Goal: Task Accomplishment & Management: Manage account settings

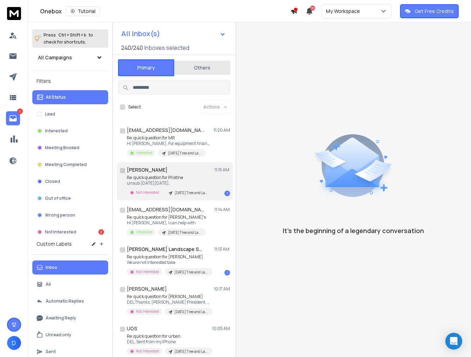
click at [160, 173] on div "[PERSON_NAME] 11:15 AM Re: quick question for Pristine unsub [DATE][DATE], Not …" at bounding box center [178, 181] width 103 height 30
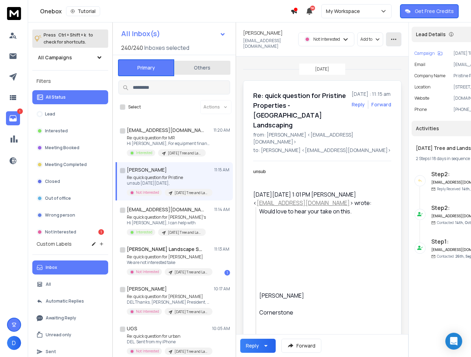
click at [397, 39] on icon "button" at bounding box center [393, 39] width 6 height 6
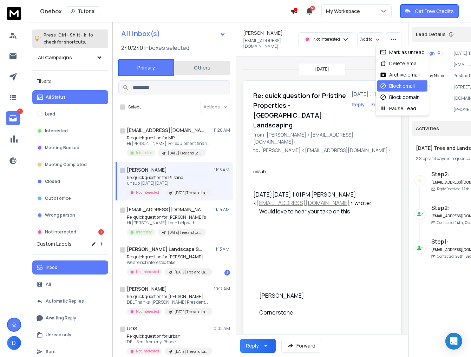
click at [401, 84] on div "Block email" at bounding box center [397, 85] width 35 height 7
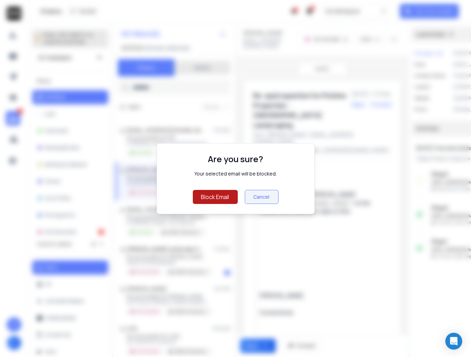
click at [224, 194] on button "Block Email" at bounding box center [215, 197] width 45 height 14
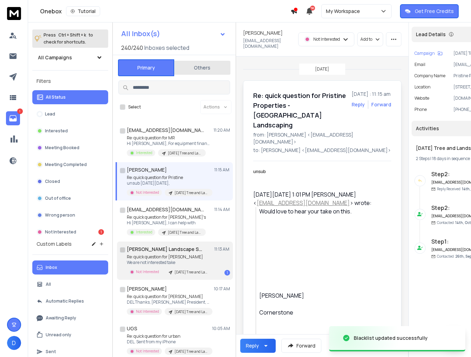
click at [195, 256] on p "Re: quick question for [PERSON_NAME]" at bounding box center [169, 257] width 84 height 6
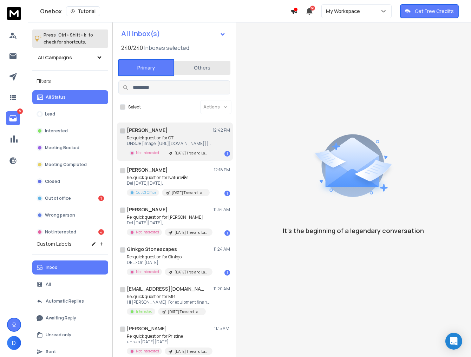
click at [173, 136] on p "Re: quick question for OT" at bounding box center [169, 138] width 84 height 6
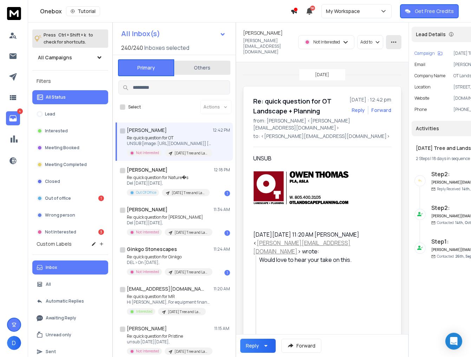
click at [397, 39] on icon "button" at bounding box center [393, 42] width 6 height 6
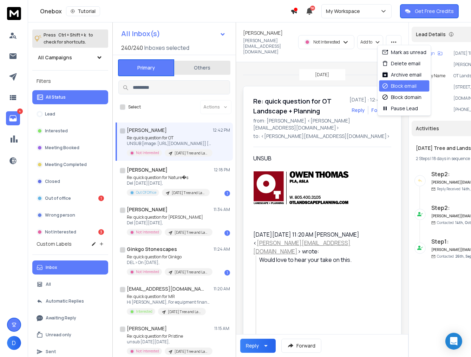
click at [397, 85] on div "Block email" at bounding box center [399, 85] width 35 height 7
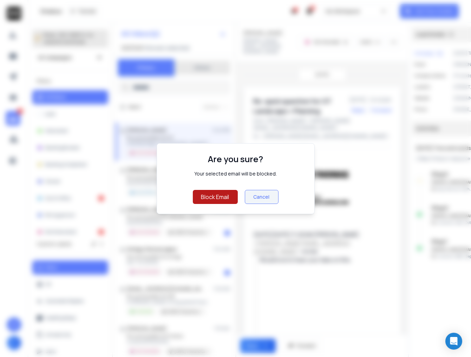
click at [208, 198] on button "Block Email" at bounding box center [215, 197] width 45 height 14
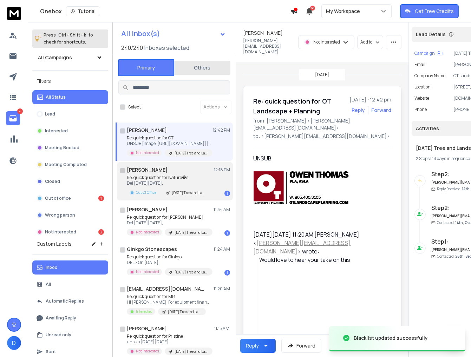
click at [163, 174] on div "[PERSON_NAME] 12:18 PM Re: quick question for Nature�s Del [DATE][DATE], Out Of…" at bounding box center [178, 181] width 103 height 30
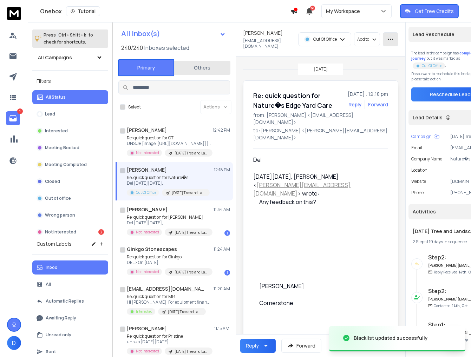
click at [394, 36] on icon "button" at bounding box center [390, 39] width 6 height 6
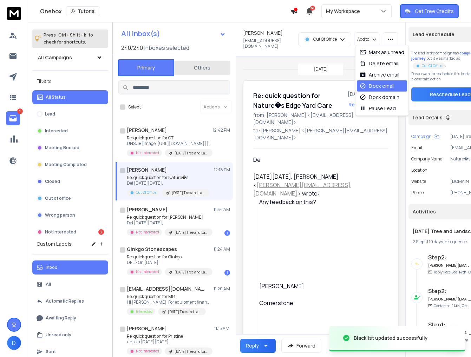
click at [391, 82] on div "Block email" at bounding box center [376, 85] width 35 height 7
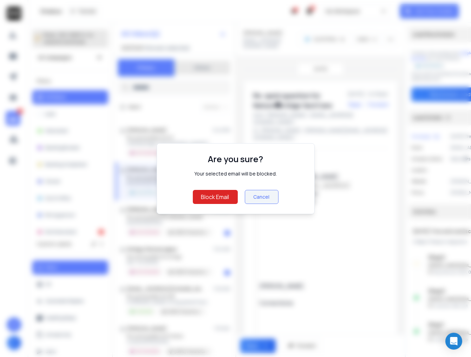
drag, startPoint x: 215, startPoint y: 192, endPoint x: 289, endPoint y: 178, distance: 75.3
click at [216, 192] on button "Block Email" at bounding box center [215, 197] width 45 height 14
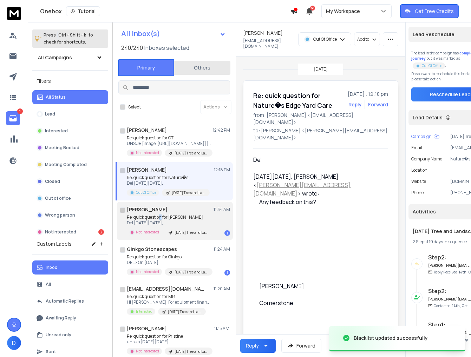
click at [161, 219] on p "Re: quick question for [PERSON_NAME]" at bounding box center [169, 217] width 84 height 6
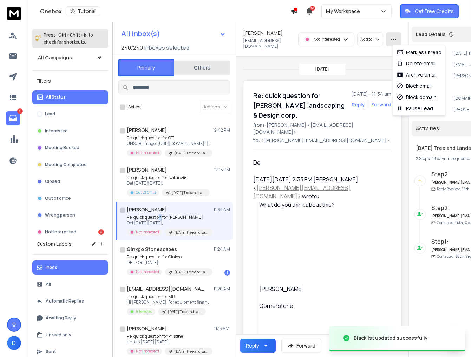
click at [401, 37] on button "button" at bounding box center [393, 39] width 15 height 14
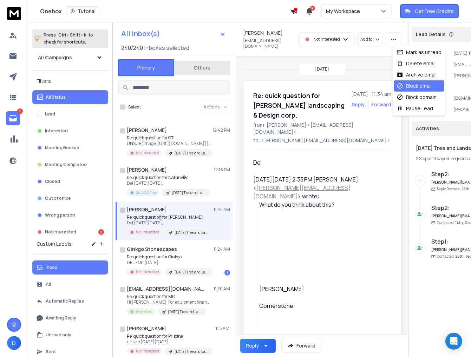
click at [411, 90] on div "Block email" at bounding box center [419, 85] width 50 height 11
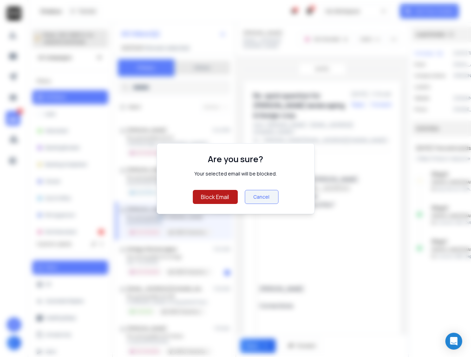
click at [230, 198] on button "Block Email" at bounding box center [215, 197] width 45 height 14
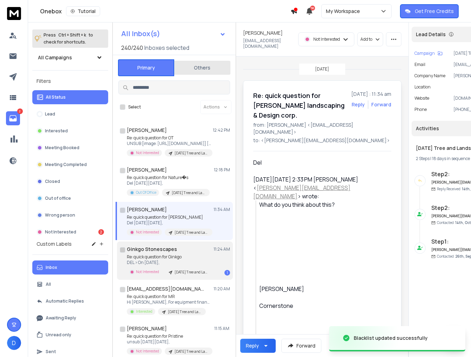
click at [191, 247] on div "Ginkgo Stonescapes 11:24 AM" at bounding box center [178, 249] width 103 height 7
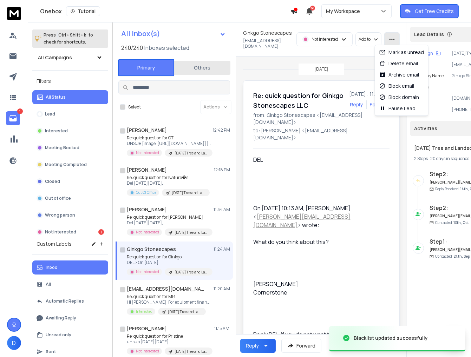
click at [395, 38] on icon "button" at bounding box center [392, 39] width 6 height 6
click at [391, 89] on div "Block email" at bounding box center [396, 85] width 35 height 7
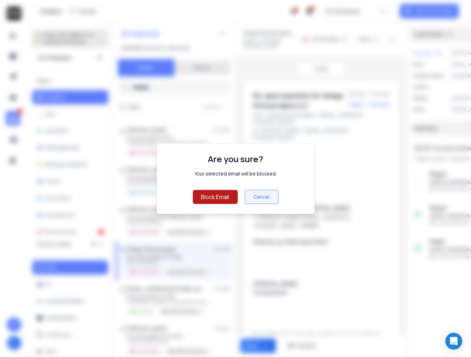
click at [218, 194] on button "Block Email" at bounding box center [215, 197] width 45 height 14
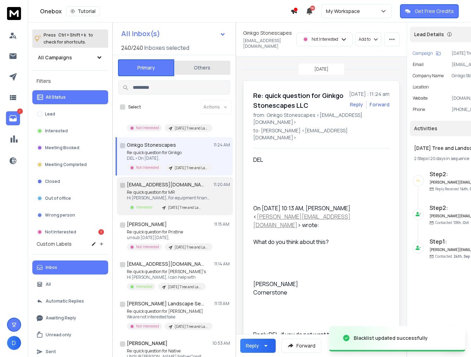
scroll to position [195, 0]
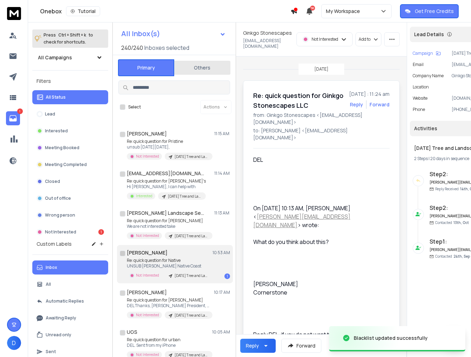
click at [175, 258] on p "Re: quick question for Native" at bounding box center [169, 261] width 84 height 6
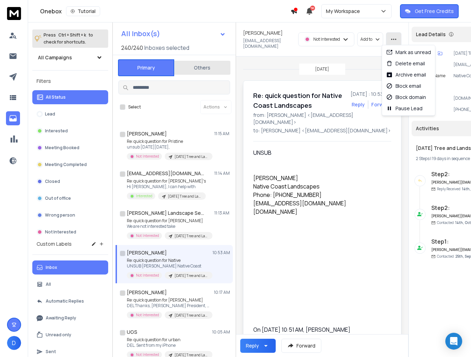
click at [397, 38] on icon "button" at bounding box center [393, 39] width 6 height 6
click at [398, 85] on div "Block email" at bounding box center [403, 85] width 35 height 7
